Goal: Task Accomplishment & Management: Manage account settings

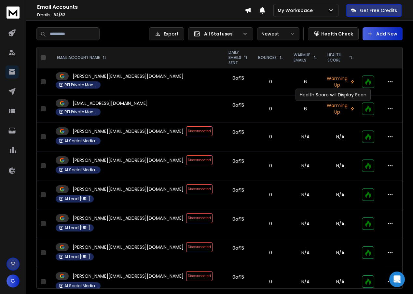
click at [328, 109] on p "Warming Up" at bounding box center [340, 108] width 28 height 13
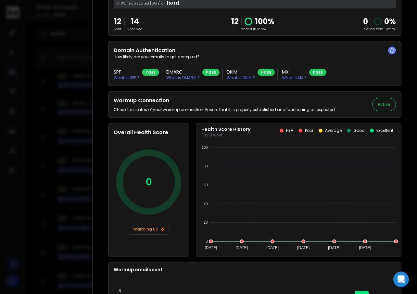
scroll to position [89, 0]
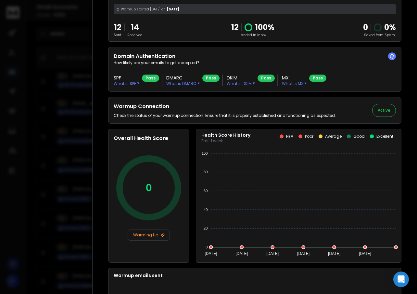
click at [86, 83] on div at bounding box center [208, 147] width 417 height 294
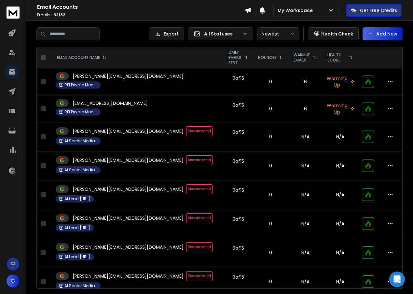
click at [365, 140] on icon at bounding box center [368, 136] width 6 height 7
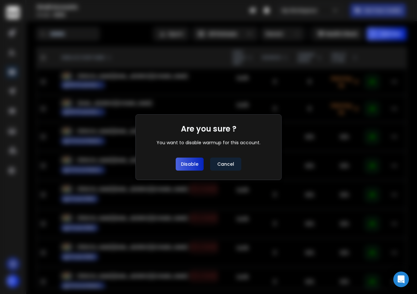
click at [316, 147] on div "Are you sure ? You want to disable warmup for this account. Disable Cancel" at bounding box center [208, 147] width 417 height 79
click at [220, 164] on button "Cancel" at bounding box center [225, 163] width 31 height 13
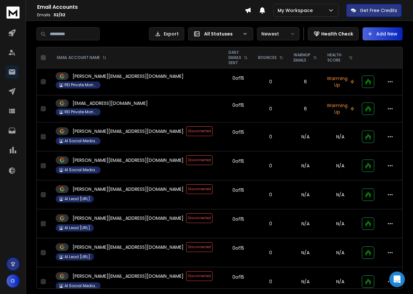
click at [387, 139] on icon at bounding box center [390, 137] width 6 height 6
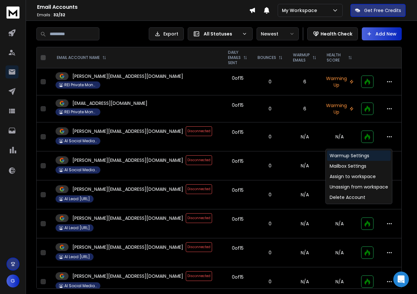
click at [355, 155] on div "Warmup Settings" at bounding box center [359, 155] width 64 height 10
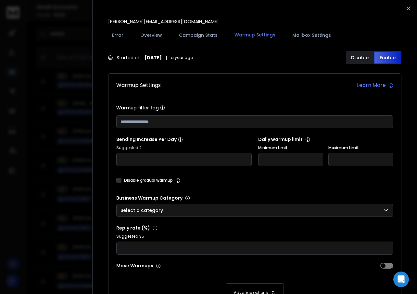
type input "**********"
type input "*"
type input "**"
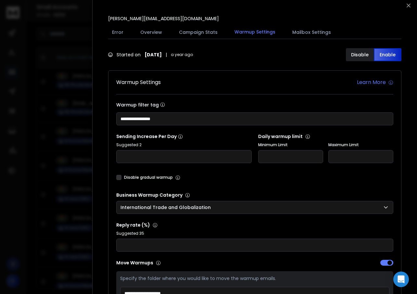
scroll to position [0, 0]
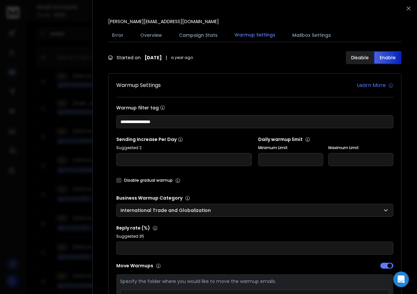
click at [312, 33] on button "Mailbox Settings" at bounding box center [312, 35] width 46 height 14
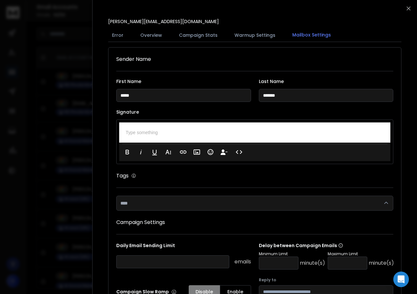
click at [118, 34] on button "Error" at bounding box center [117, 35] width 19 height 14
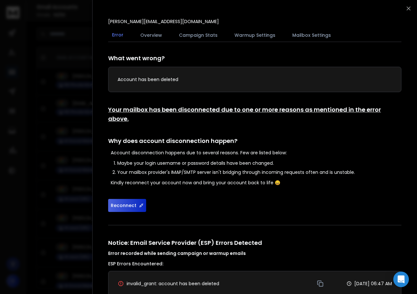
click at [127, 199] on button "Reconnect" at bounding box center [127, 205] width 38 height 13
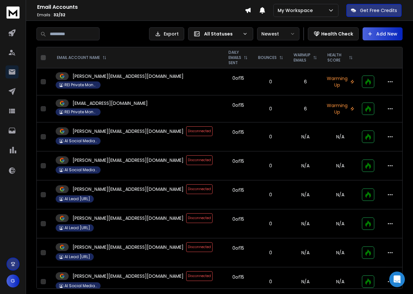
click at [97, 112] on p "REI Private Money Lending" at bounding box center [80, 111] width 33 height 5
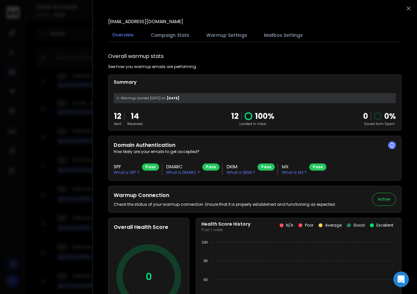
click at [166, 35] on button "Campaign Stats" at bounding box center [170, 35] width 46 height 14
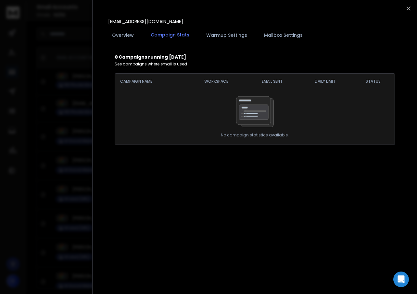
click at [225, 35] on button "Warmup Settings" at bounding box center [227, 35] width 49 height 14
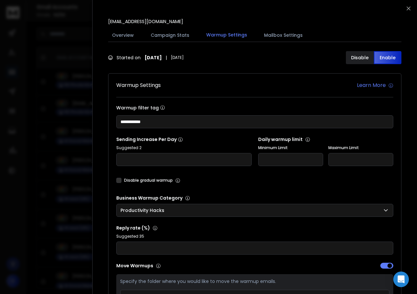
click at [270, 32] on button "Mailbox Settings" at bounding box center [283, 35] width 46 height 14
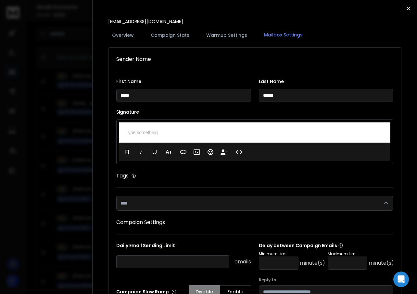
click at [407, 10] on icon "button" at bounding box center [408, 8] width 3 height 3
